Goal: Task Accomplishment & Management: Use online tool/utility

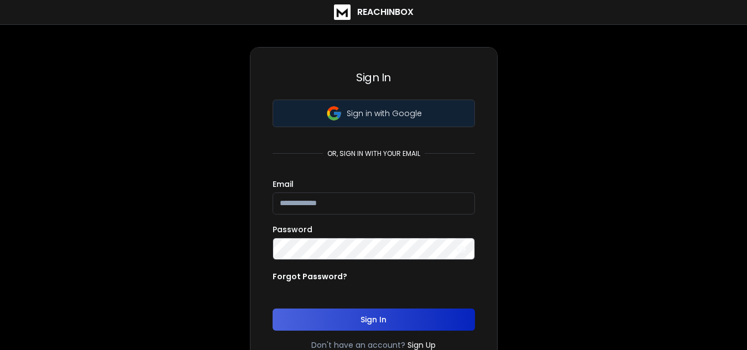
click at [374, 104] on button "Sign in with Google" at bounding box center [374, 113] width 202 height 28
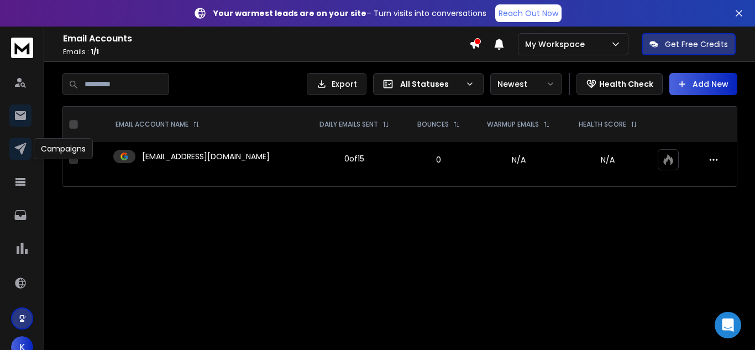
click at [17, 147] on icon at bounding box center [20, 149] width 12 height 12
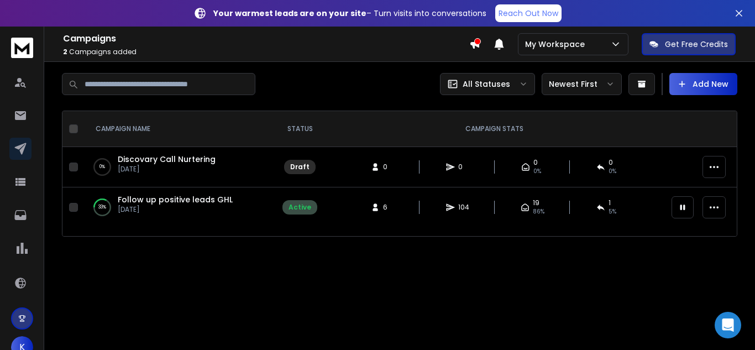
click at [681, 209] on icon at bounding box center [682, 208] width 5 height 6
